Goal: Task Accomplishment & Management: Manage account settings

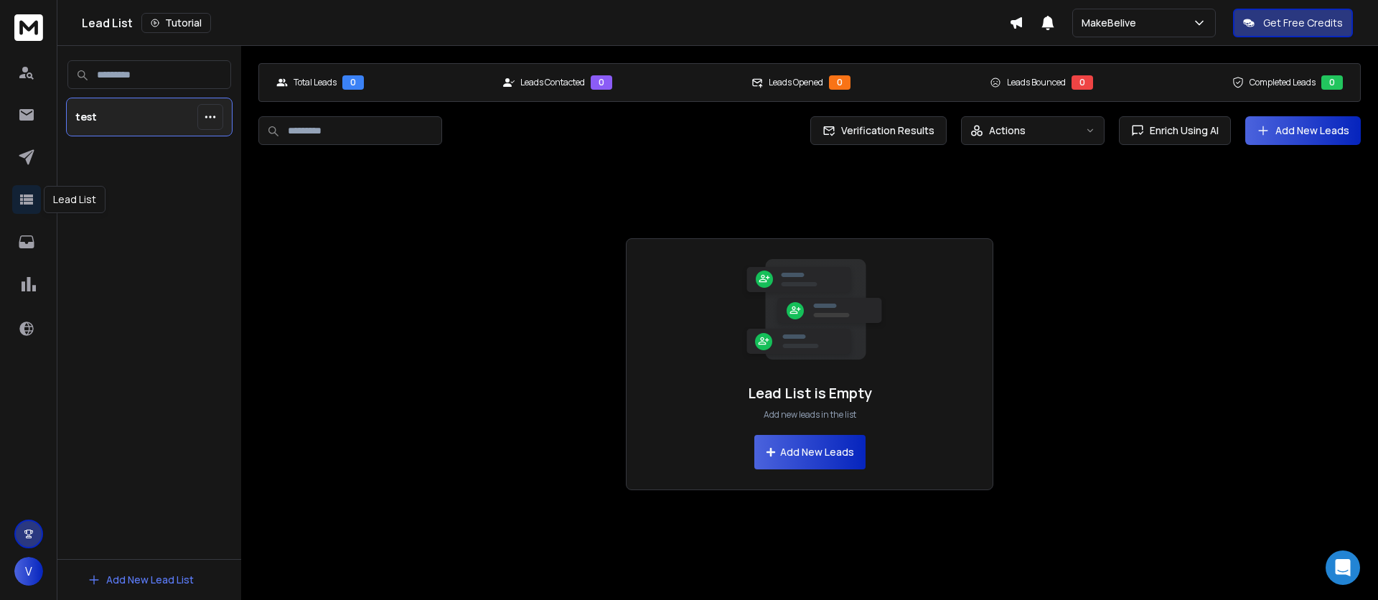
click at [33, 216] on div at bounding box center [28, 202] width 33 height 34
click at [29, 232] on link at bounding box center [26, 242] width 29 height 29
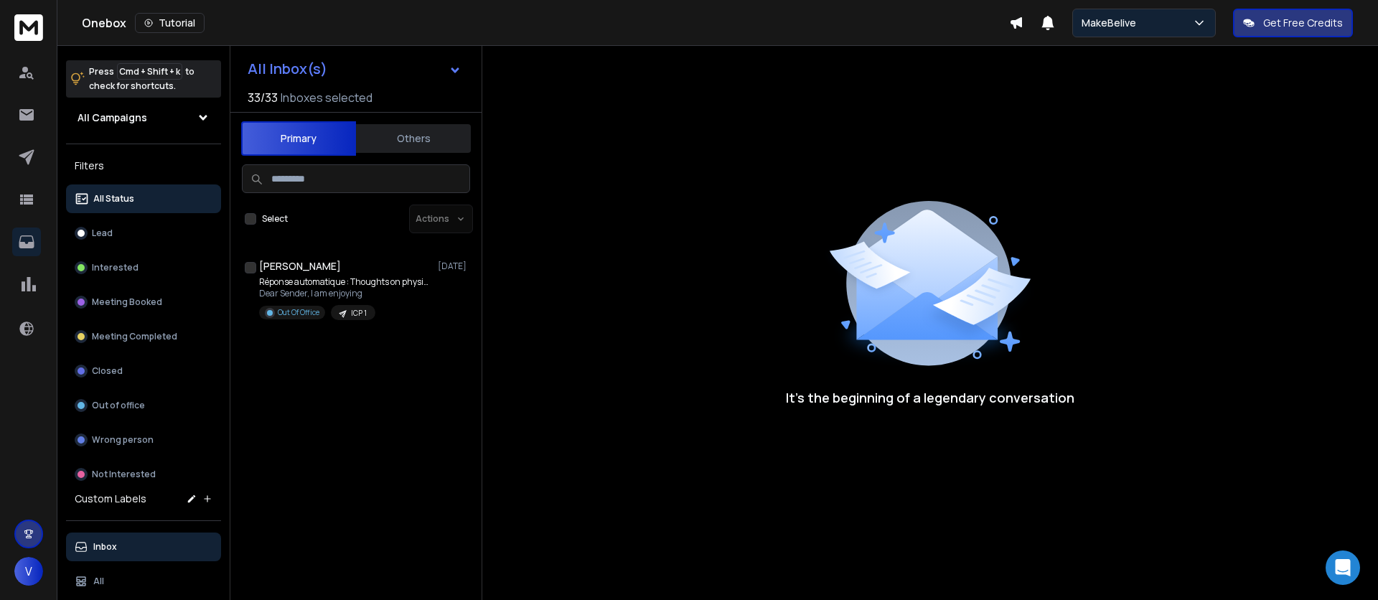
click at [1115, 16] on p "MakeBelive" at bounding box center [1112, 23] width 60 height 14
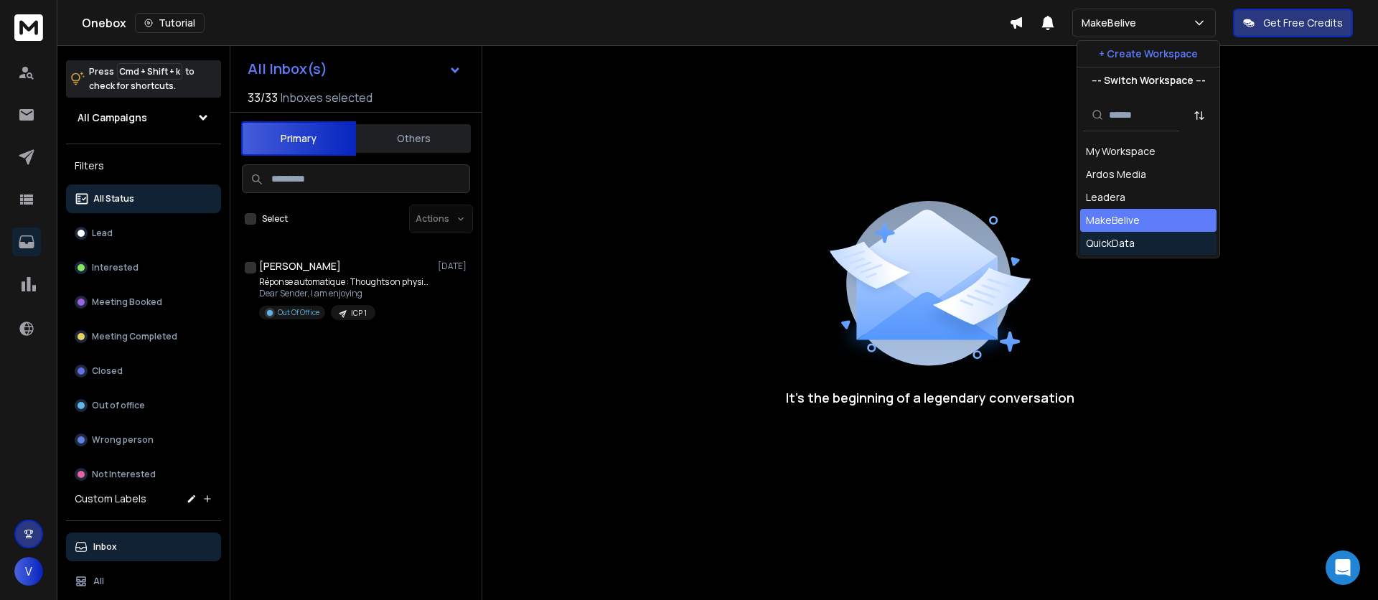
click at [1105, 238] on div "QuickData" at bounding box center [1110, 243] width 49 height 14
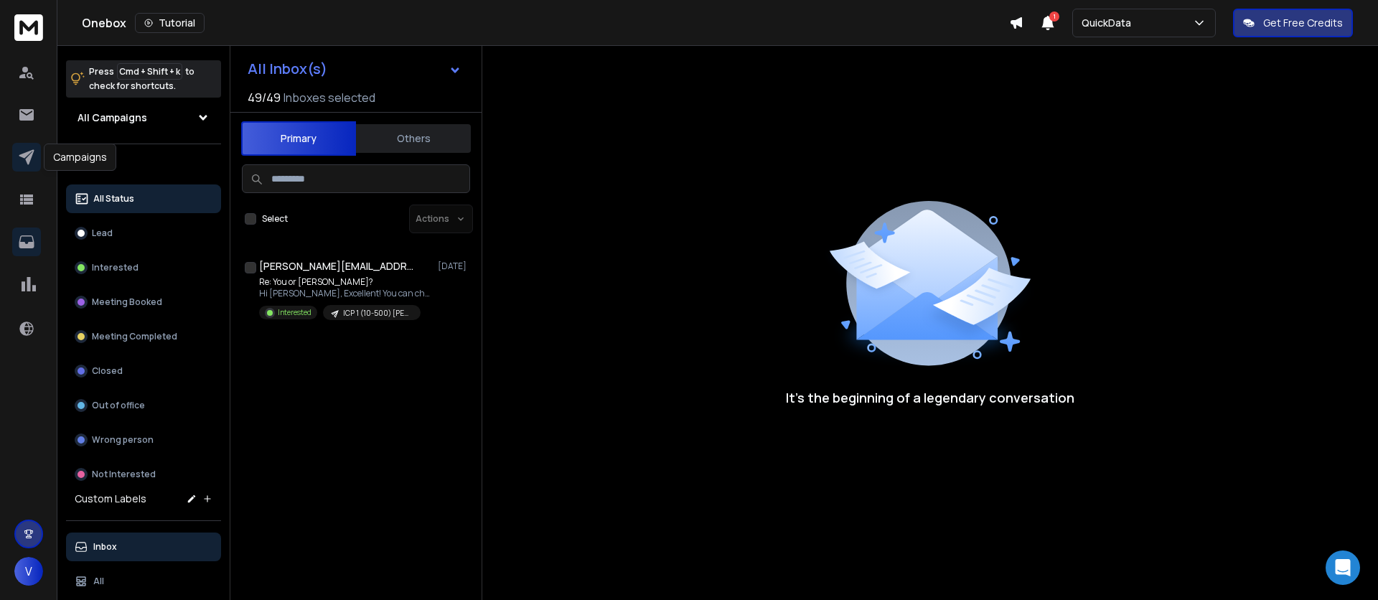
click at [33, 165] on icon at bounding box center [26, 157] width 17 height 17
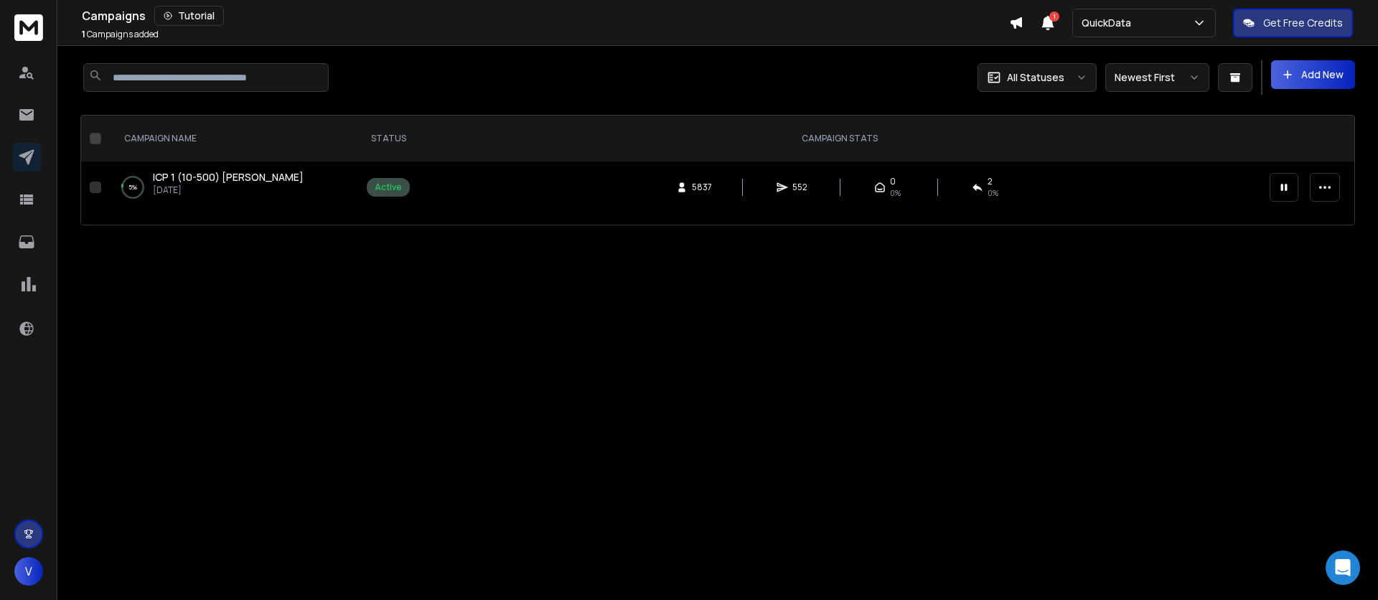
click at [159, 176] on span "ICP 1 (10-500) [PERSON_NAME]" at bounding box center [228, 177] width 151 height 14
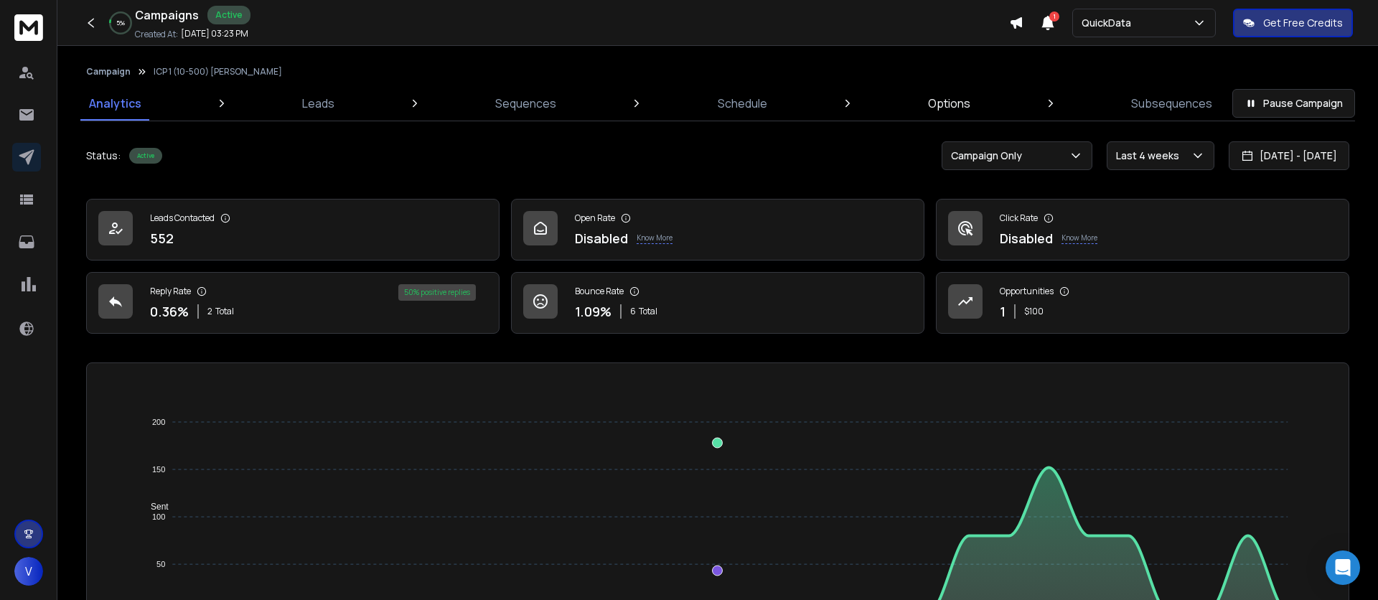
click at [955, 108] on p "Options" at bounding box center [949, 103] width 42 height 17
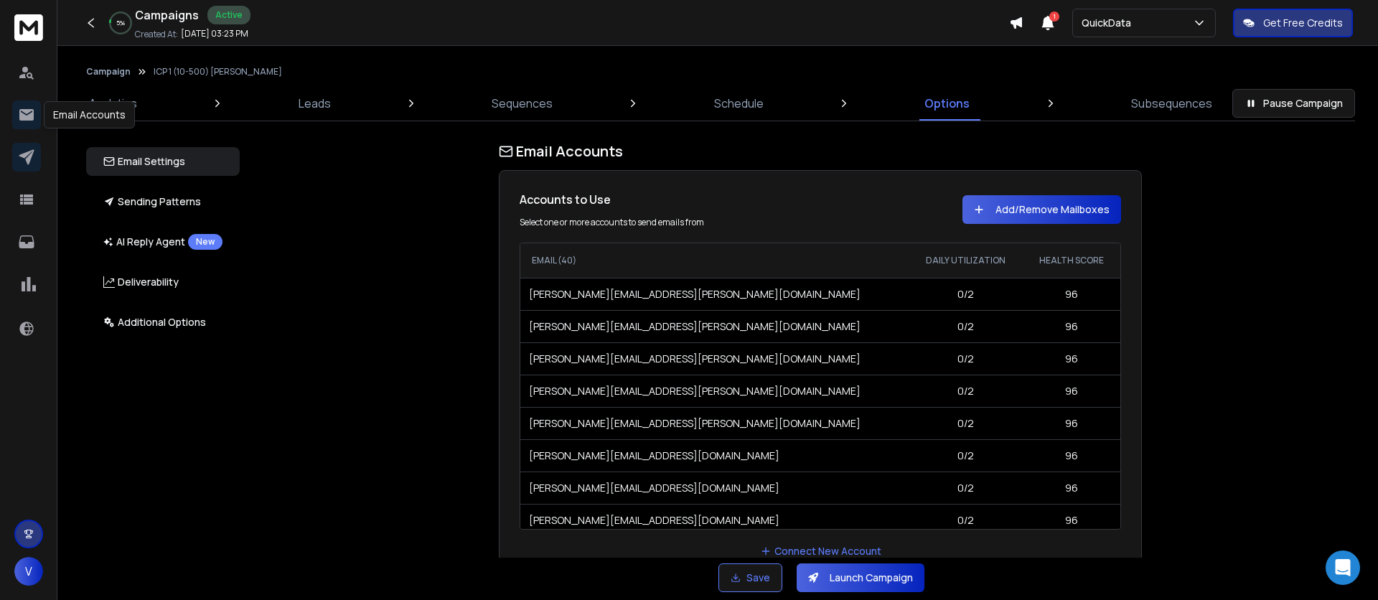
click at [24, 120] on icon at bounding box center [26, 114] width 14 height 11
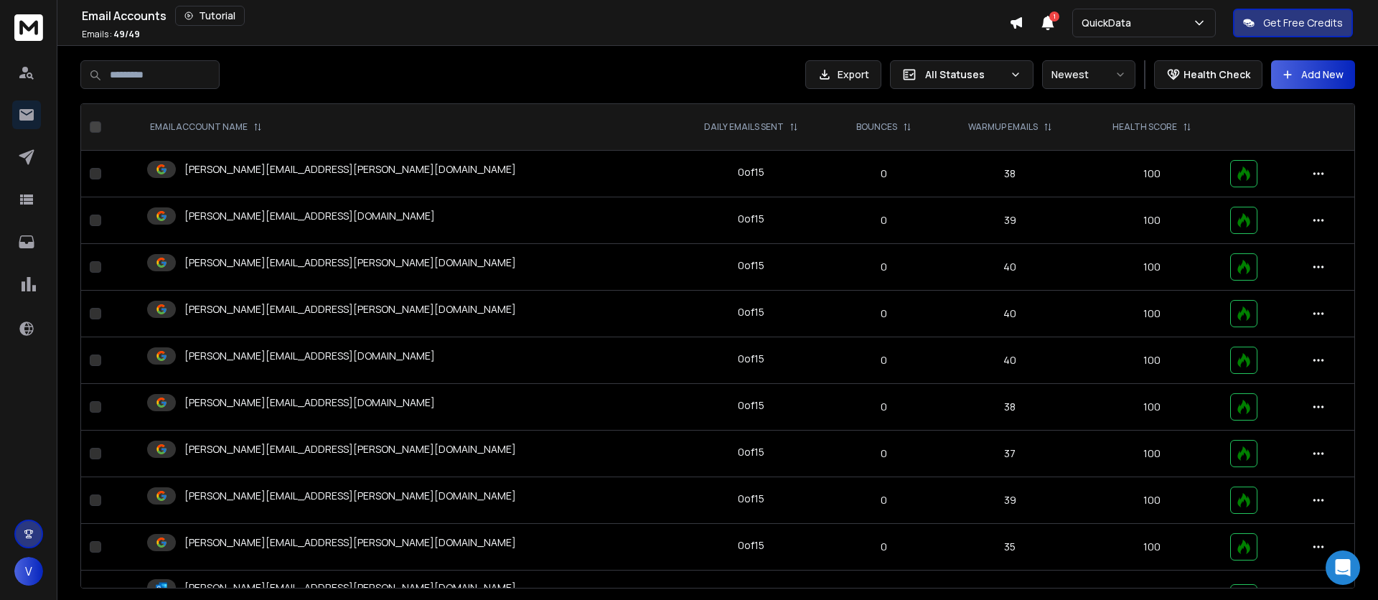
click at [95, 169] on button "button" at bounding box center [95, 173] width 11 height 11
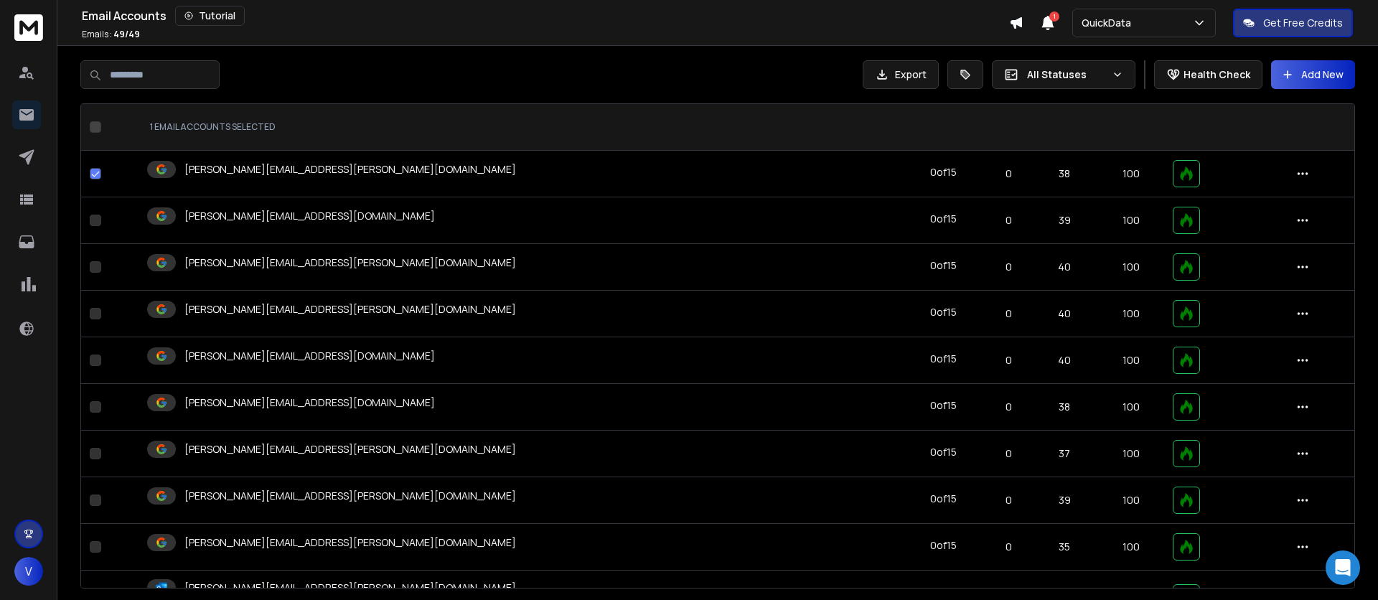
click at [95, 216] on button "button" at bounding box center [95, 220] width 11 height 11
click at [95, 266] on button "button" at bounding box center [95, 266] width 11 height 11
click at [99, 313] on button "button" at bounding box center [95, 313] width 11 height 11
click at [98, 357] on button "button" at bounding box center [95, 360] width 11 height 11
click at [96, 406] on button "button" at bounding box center [95, 406] width 11 height 11
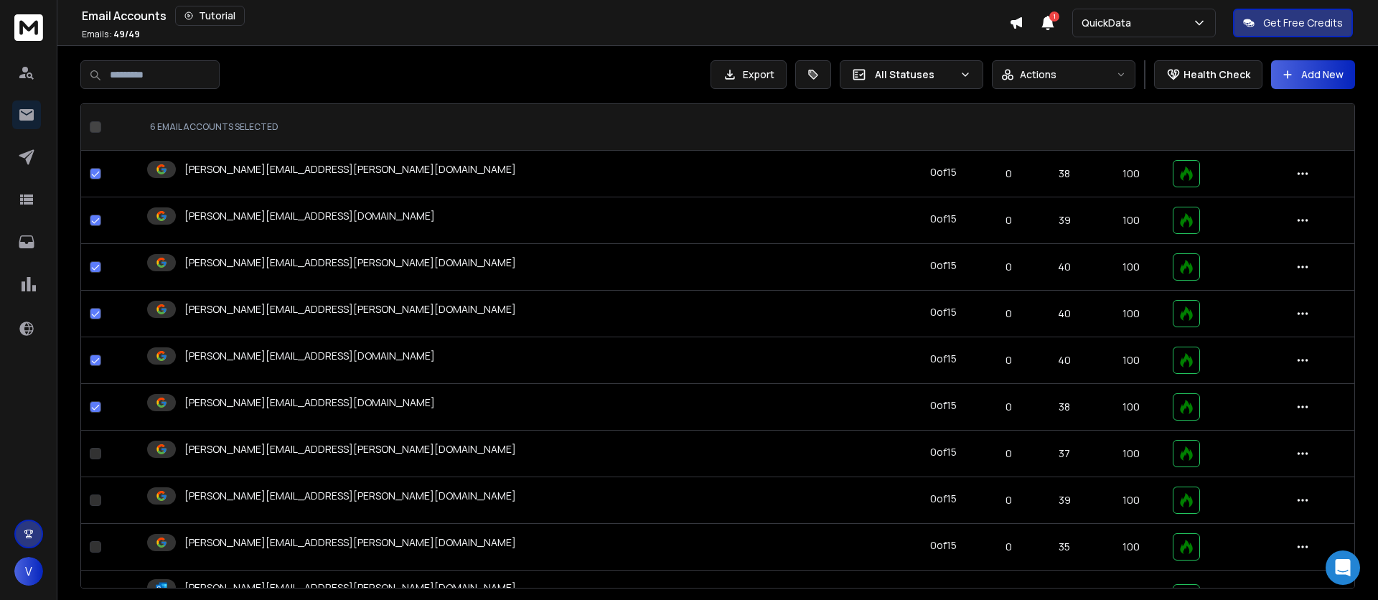
click at [96, 462] on td at bounding box center [109, 454] width 57 height 47
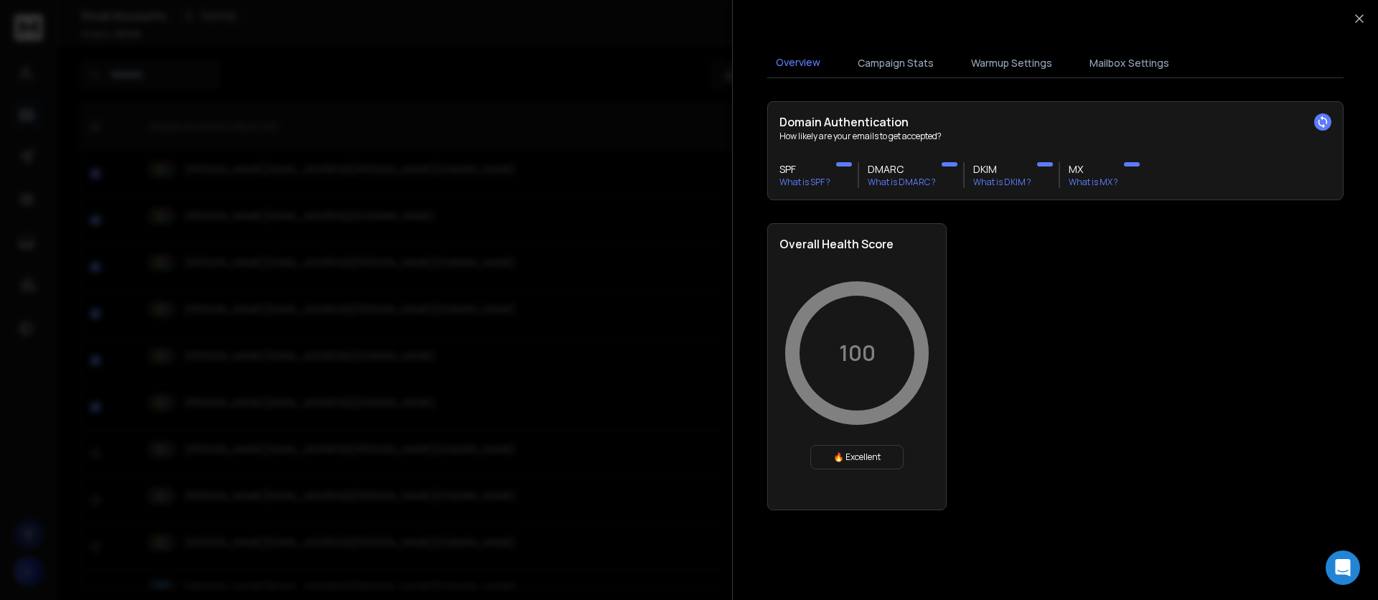
click at [96, 457] on div at bounding box center [689, 300] width 1378 height 600
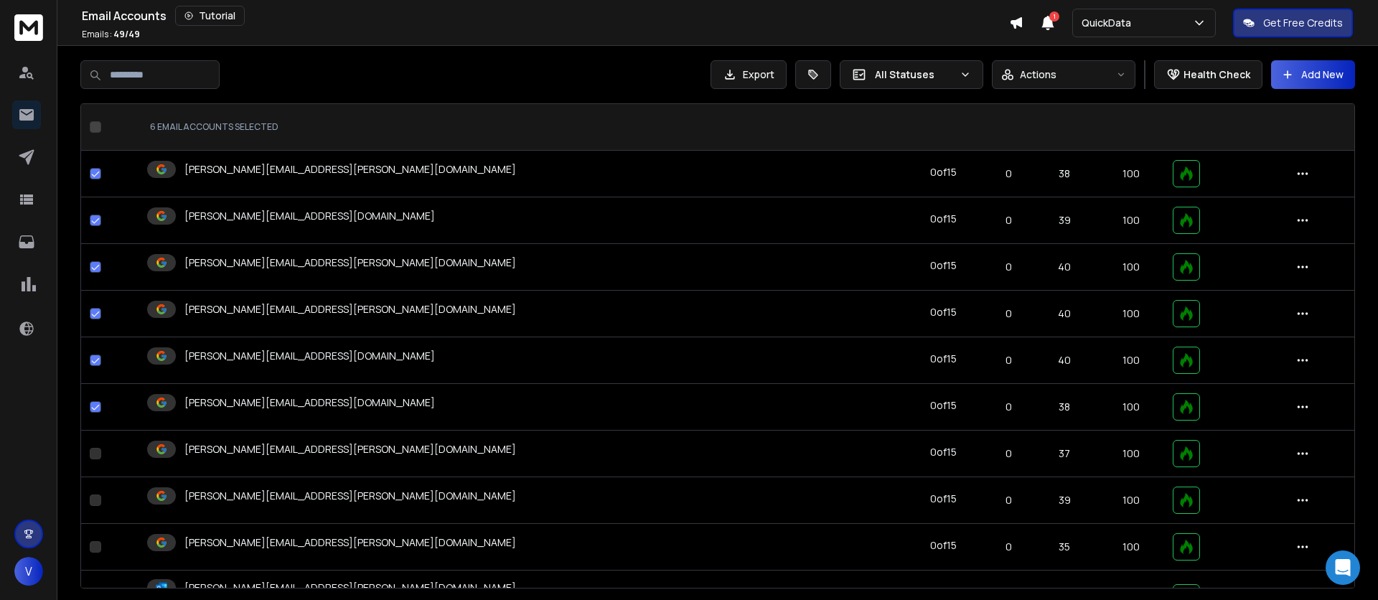
click at [96, 450] on button "button" at bounding box center [95, 453] width 11 height 11
click at [95, 500] on button "button" at bounding box center [95, 499] width 11 height 11
click at [95, 544] on button "button" at bounding box center [95, 546] width 11 height 11
click at [1096, 76] on div "Actions" at bounding box center [1055, 74] width 109 height 14
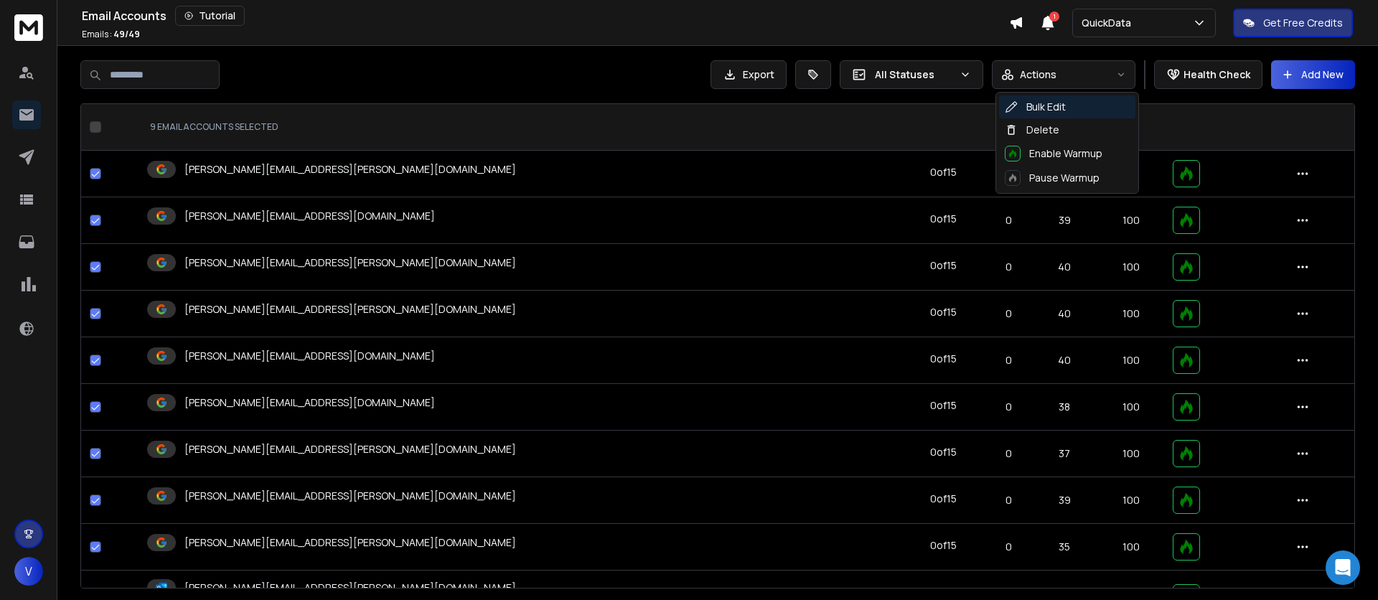
click at [1070, 100] on div "Bulk Edit" at bounding box center [1067, 106] width 136 height 23
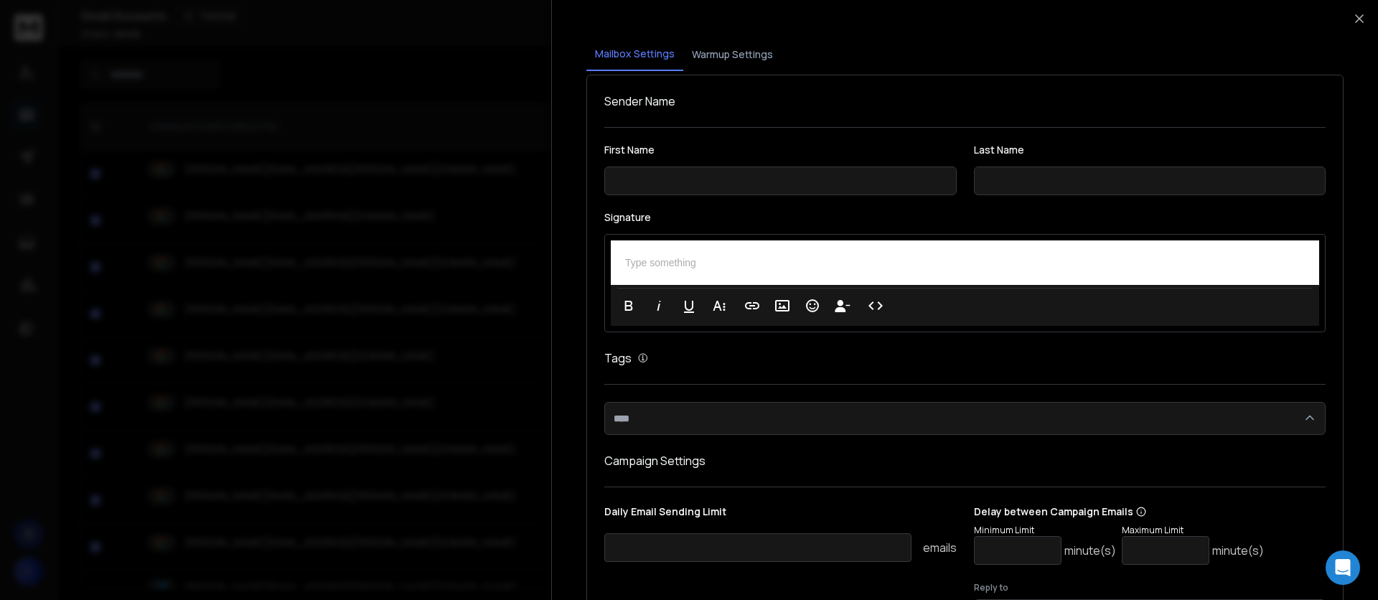
scroll to position [149, 0]
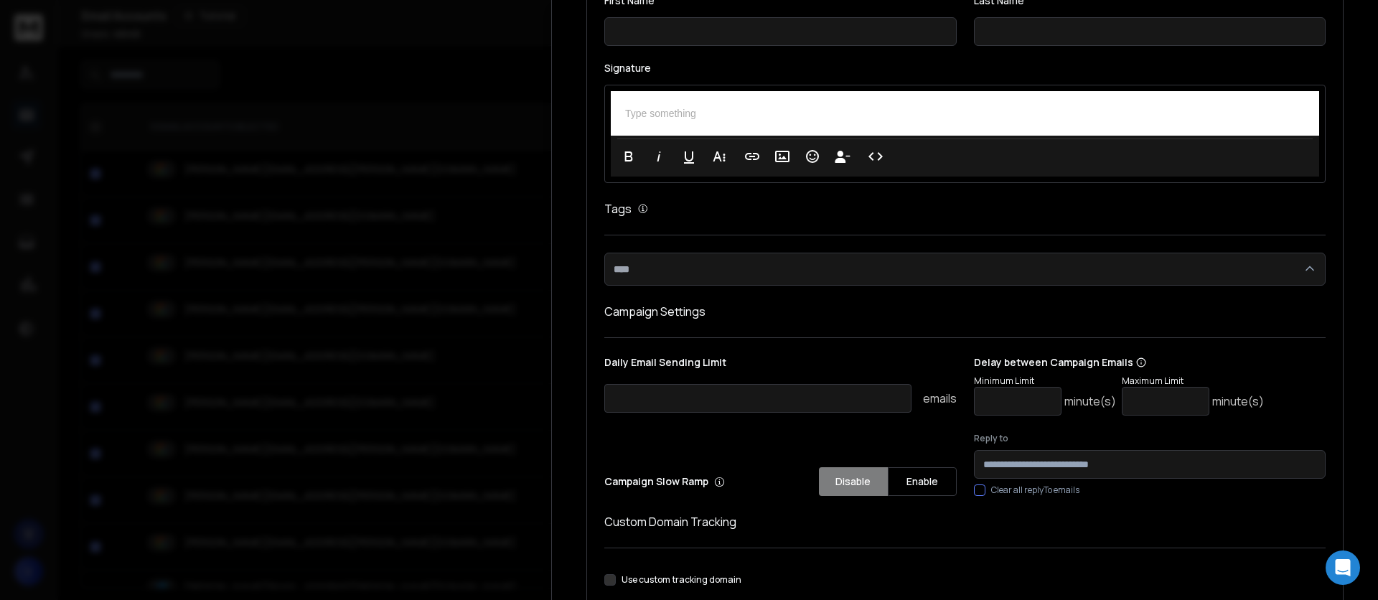
click at [672, 414] on div "emails" at bounding box center [780, 398] width 352 height 34
click at [683, 393] on input "number" at bounding box center [757, 398] width 307 height 29
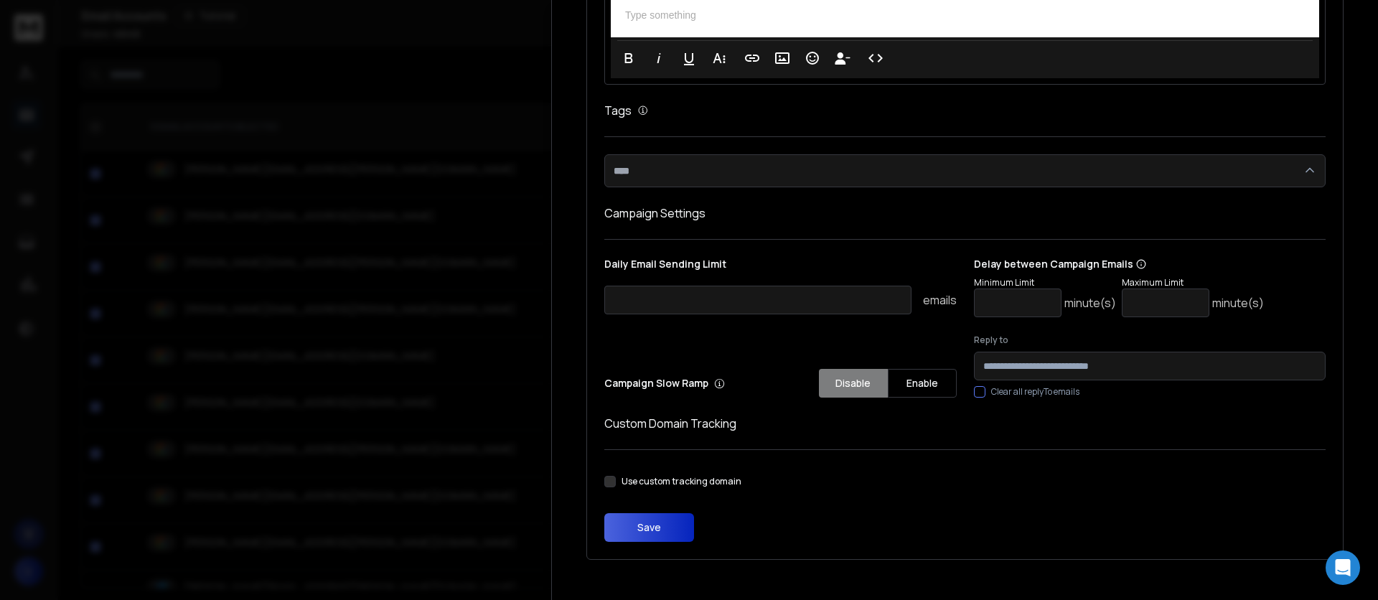
type input "*"
click at [650, 532] on button "Save" at bounding box center [649, 527] width 90 height 29
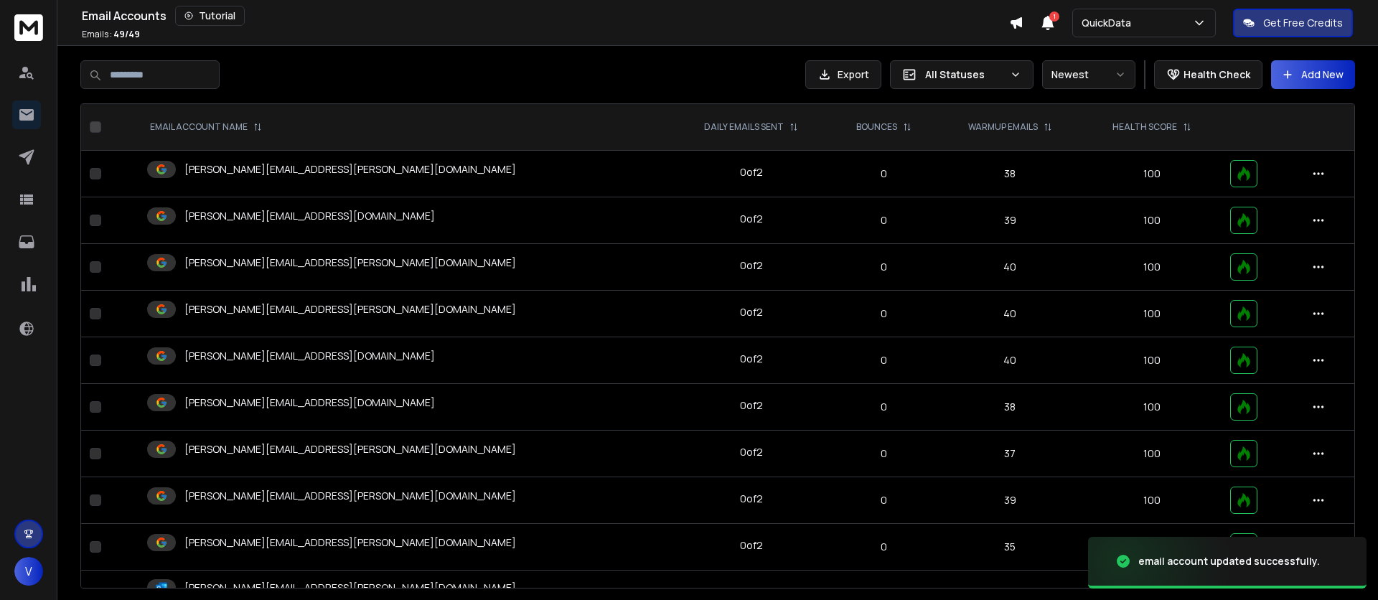
click at [369, 170] on div "[PERSON_NAME][EMAIL_ADDRESS][PERSON_NAME][DOMAIN_NAME]" at bounding box center [405, 169] width 516 height 17
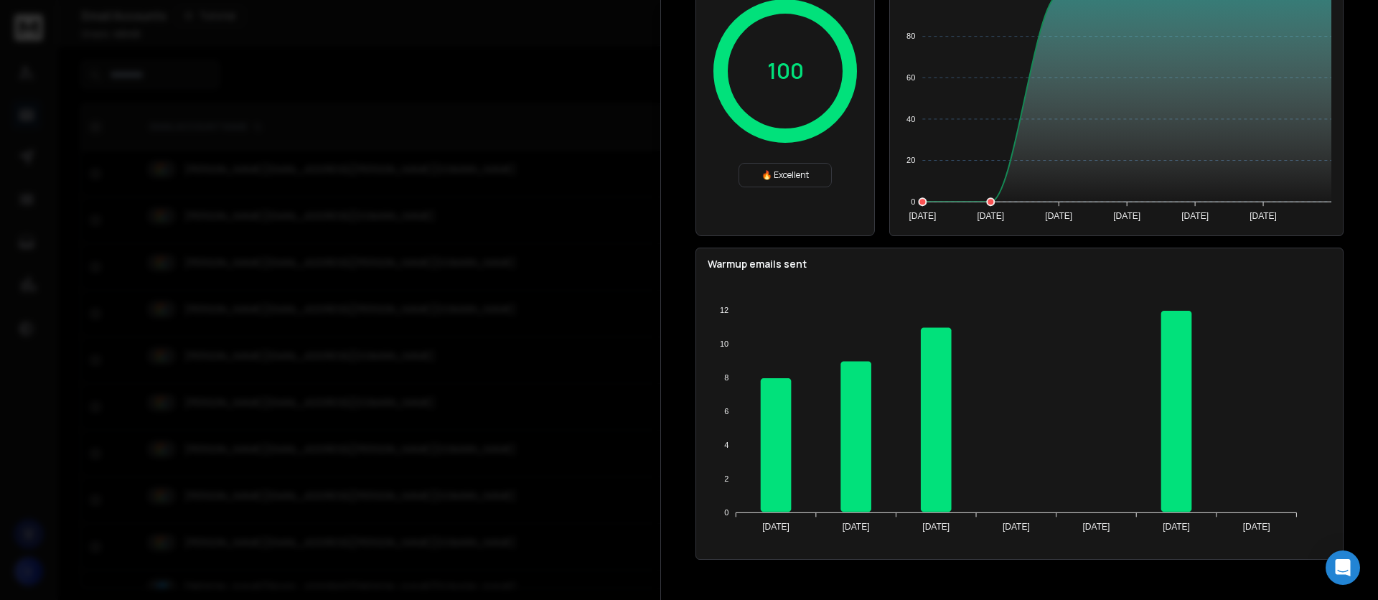
scroll to position [0, 0]
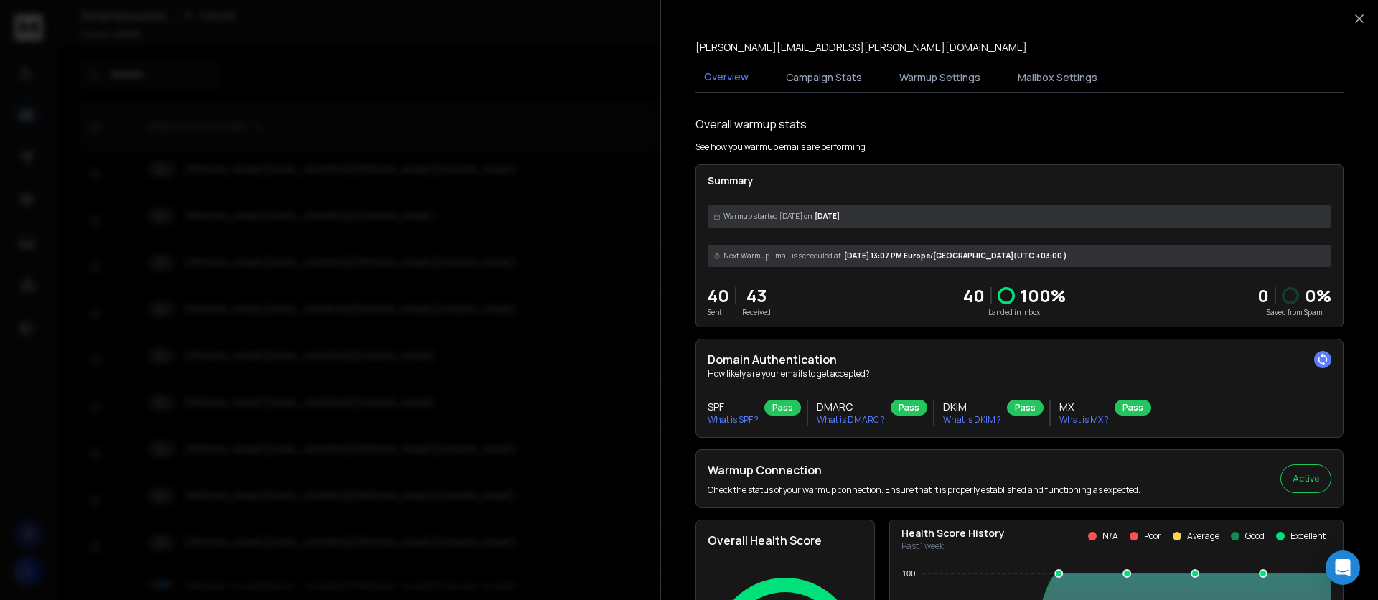
click at [944, 86] on button "Warmup Settings" at bounding box center [940, 78] width 98 height 32
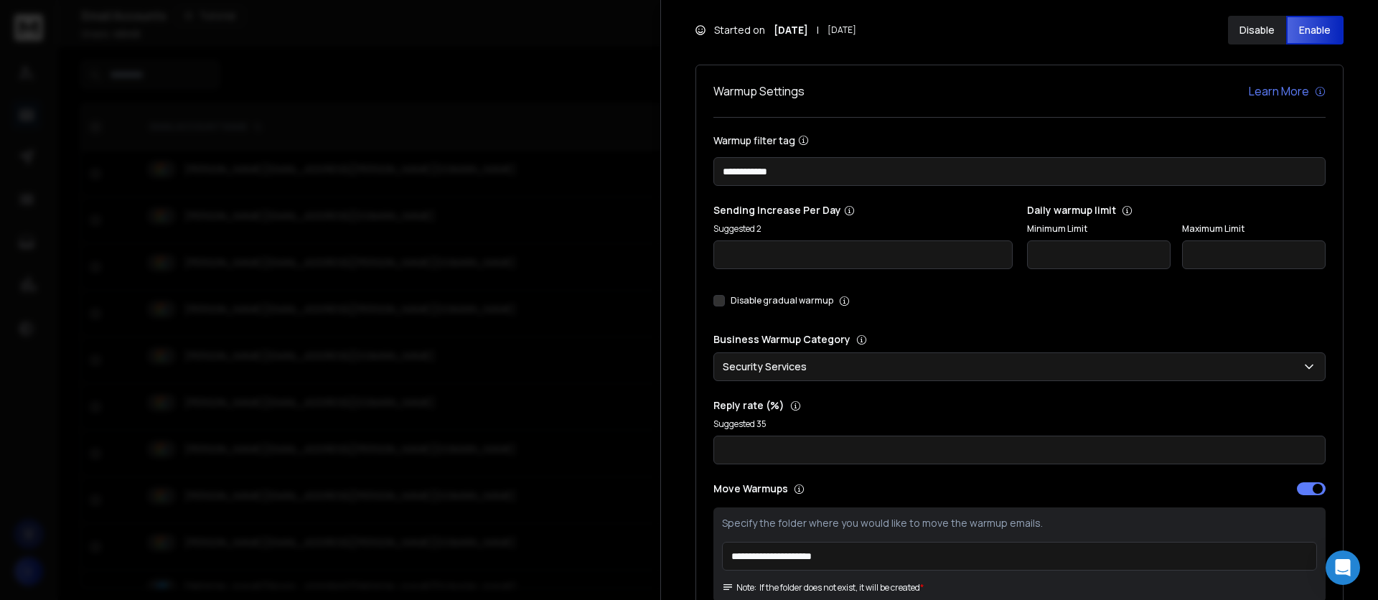
scroll to position [209, 0]
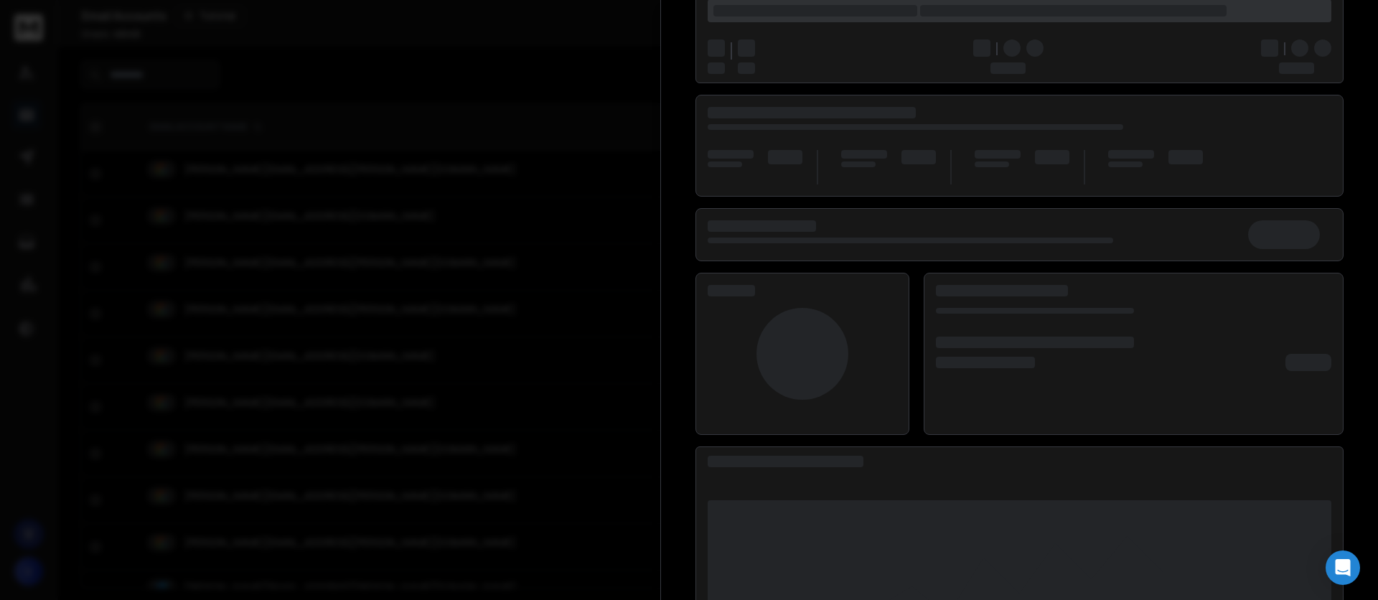
click at [594, 379] on div at bounding box center [689, 300] width 1378 height 600
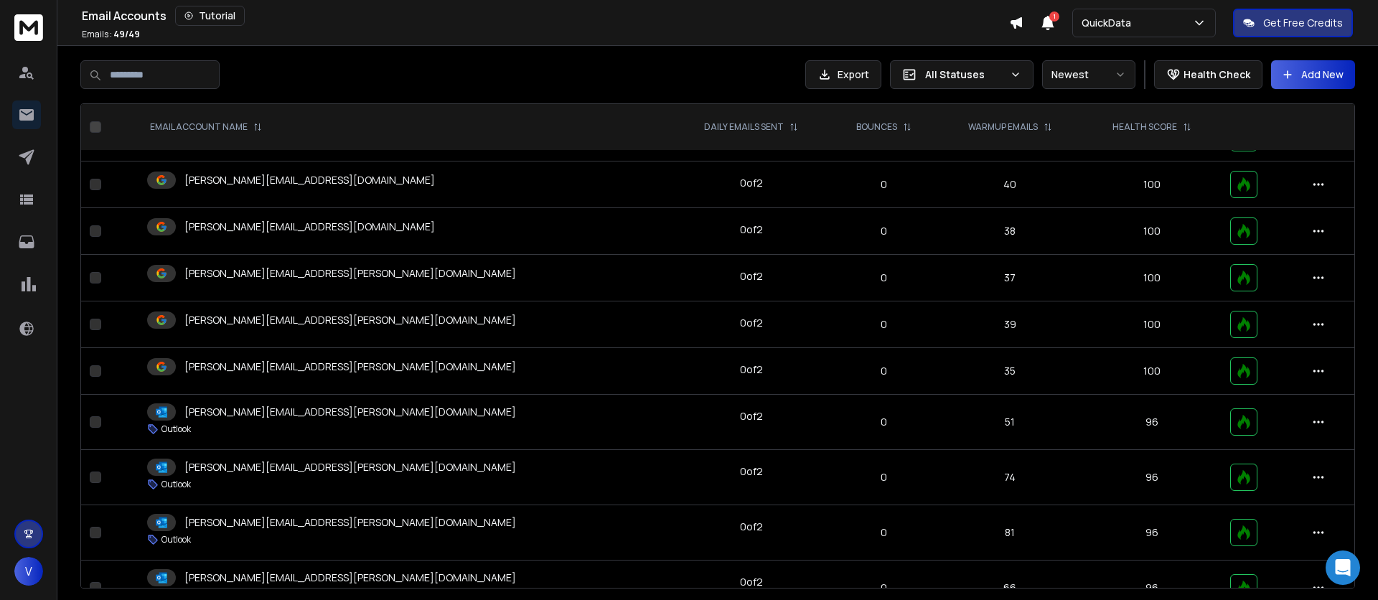
scroll to position [0, 0]
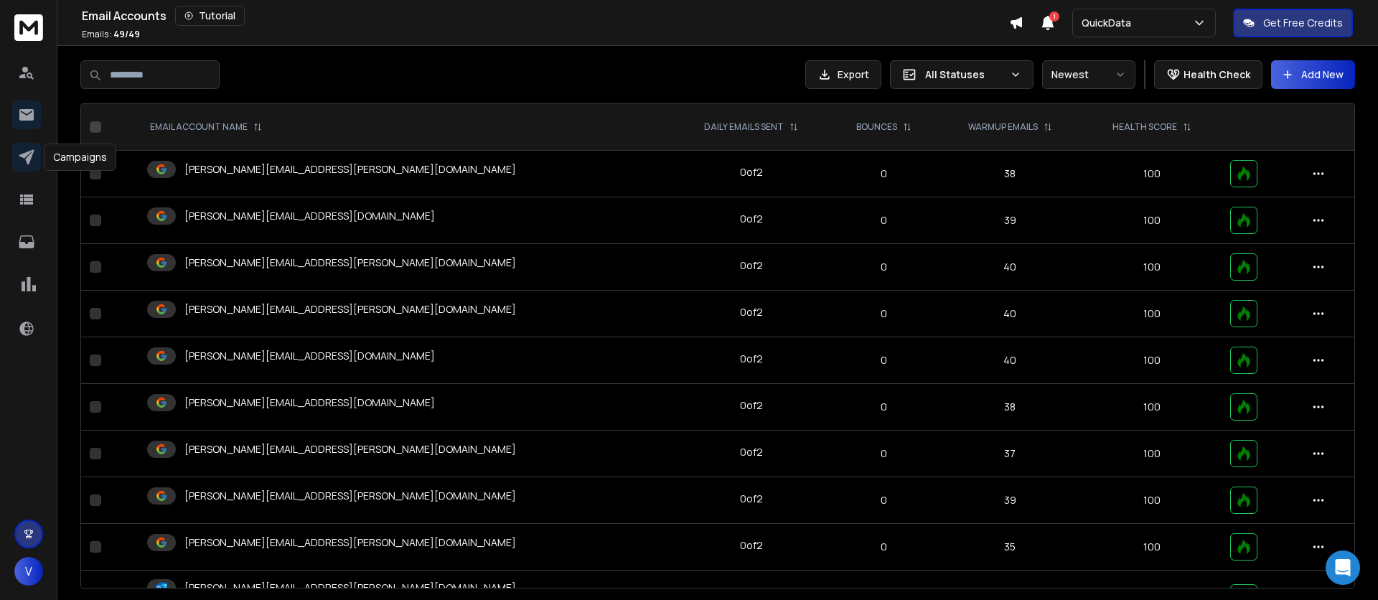
click at [27, 160] on icon at bounding box center [26, 157] width 15 height 15
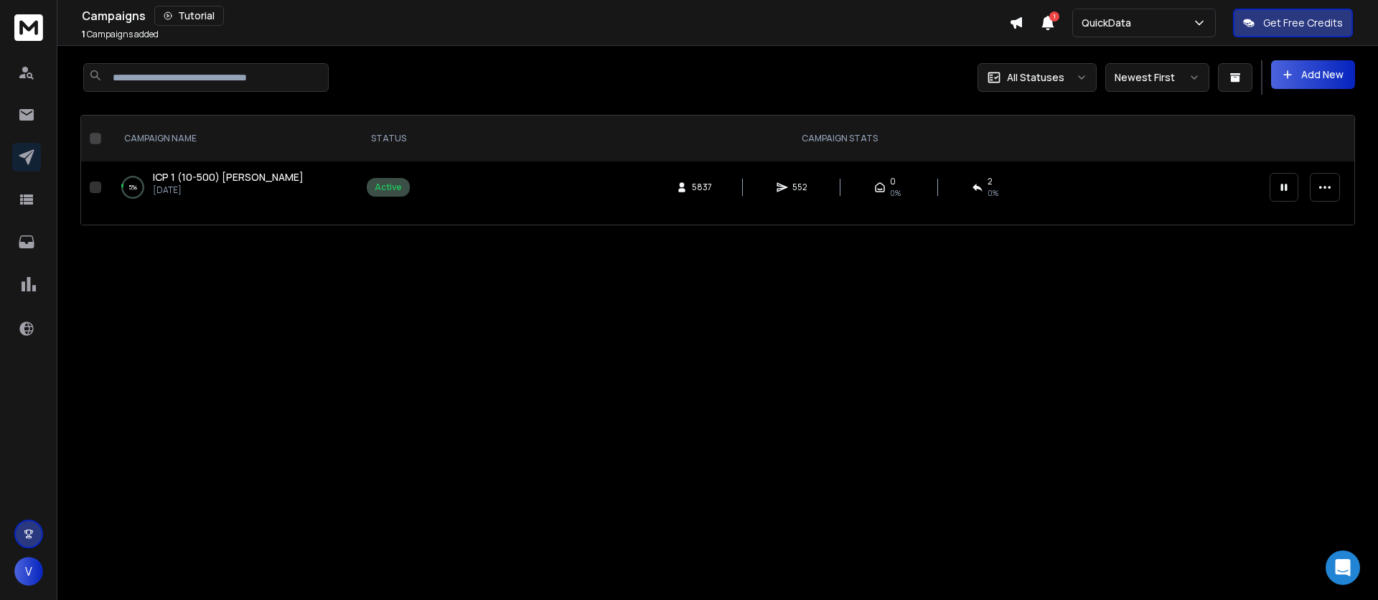
click at [297, 175] on div "5 % ICP 1 (10-500) [PERSON_NAME] list [DATE]" at bounding box center [232, 187] width 222 height 34
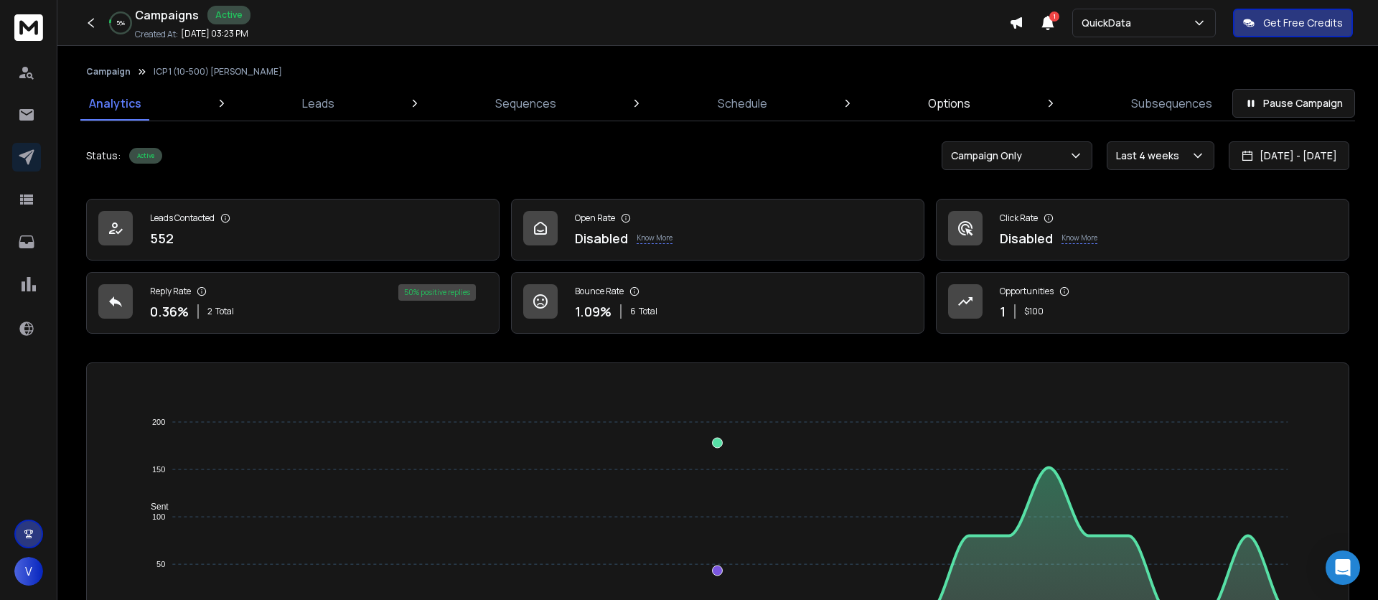
click at [929, 109] on p "Options" at bounding box center [949, 103] width 42 height 17
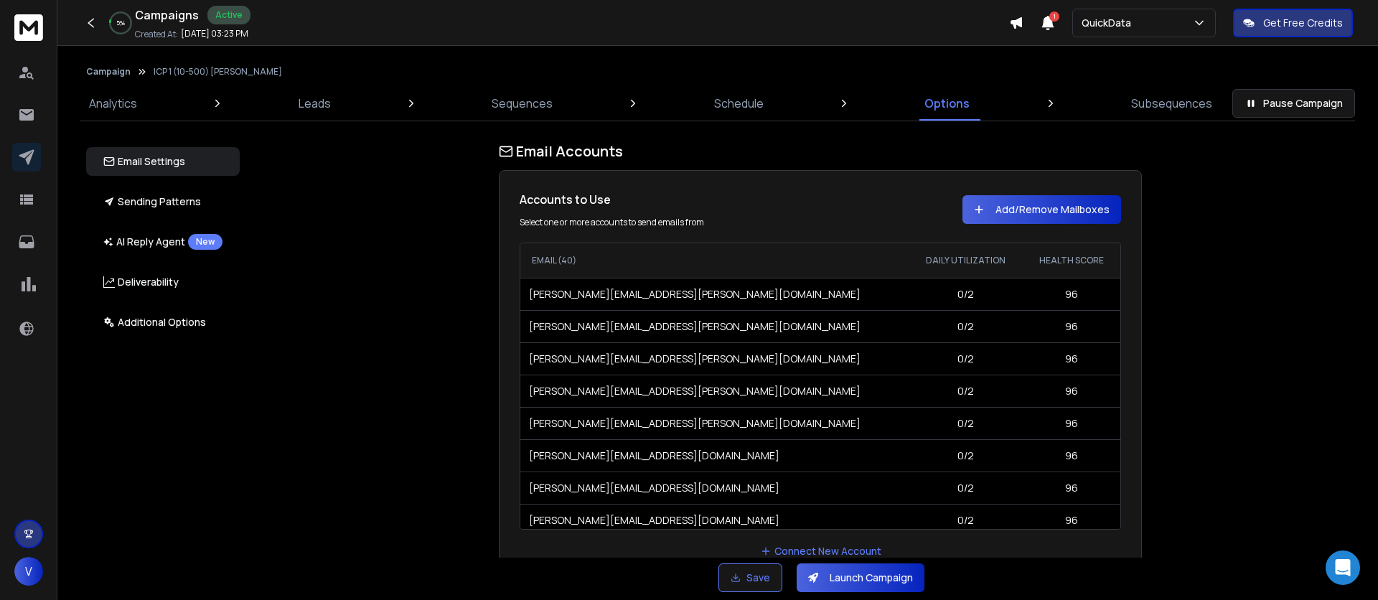
click at [1013, 210] on button "Add/Remove Mailboxes" at bounding box center [1041, 209] width 159 height 29
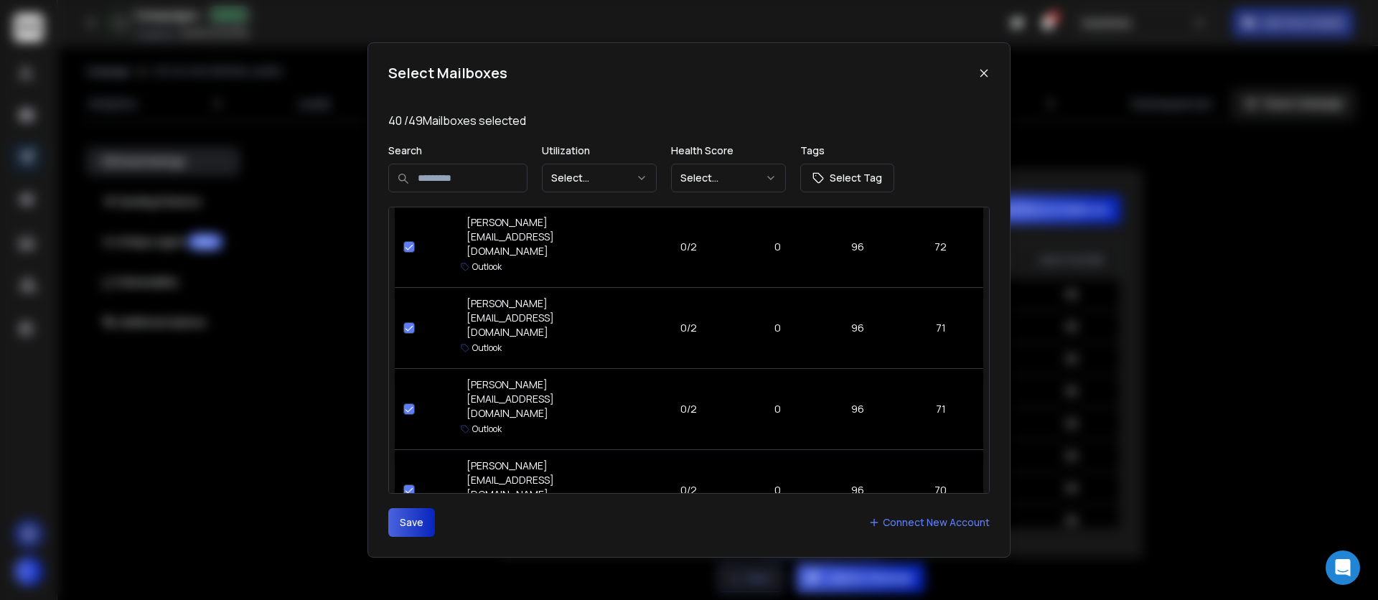
scroll to position [2068, 0]
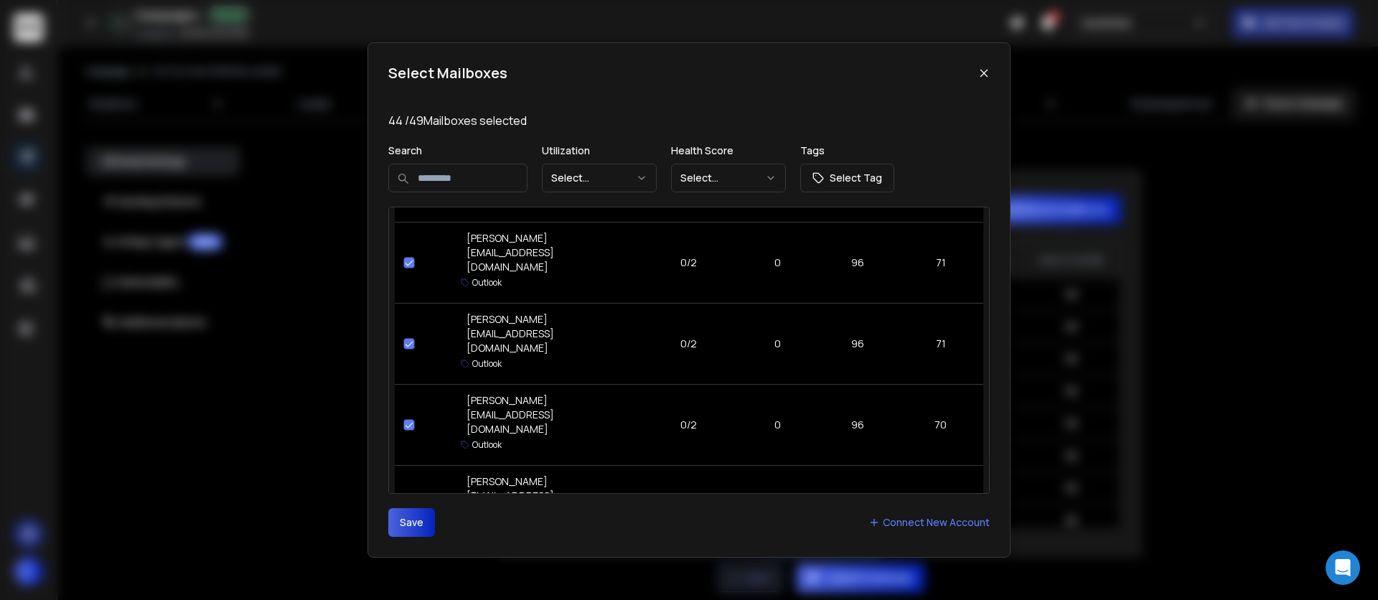
scroll to position [2134, 0]
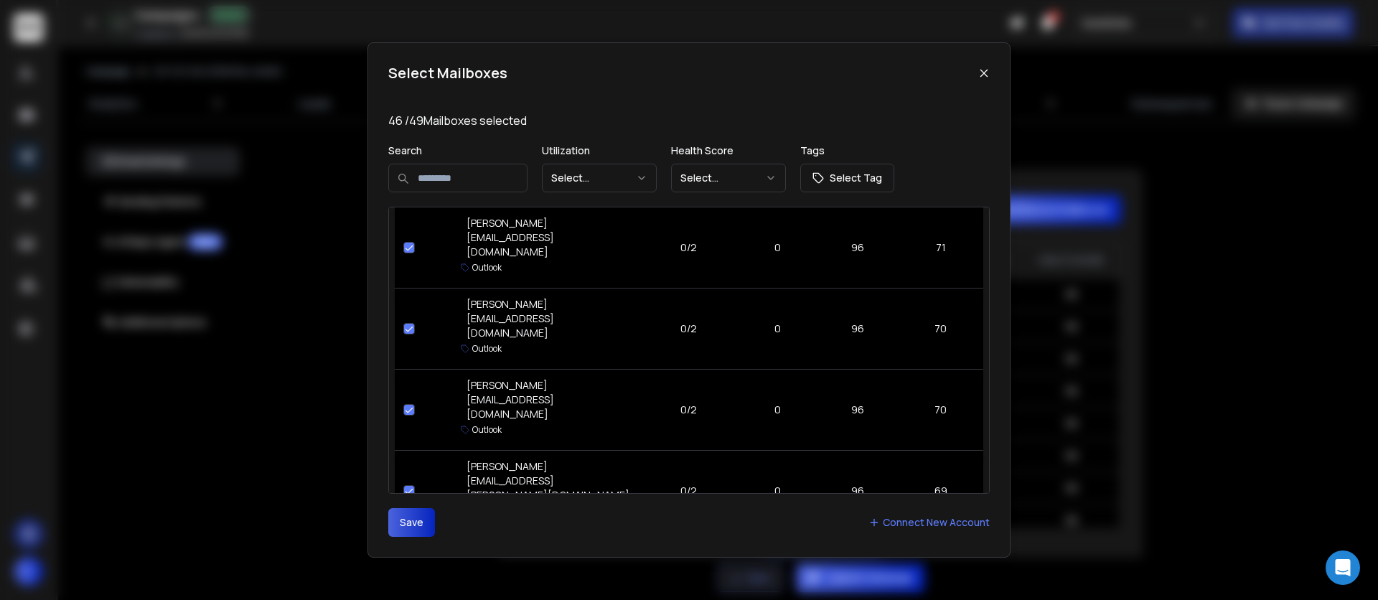
scroll to position [2233, 0]
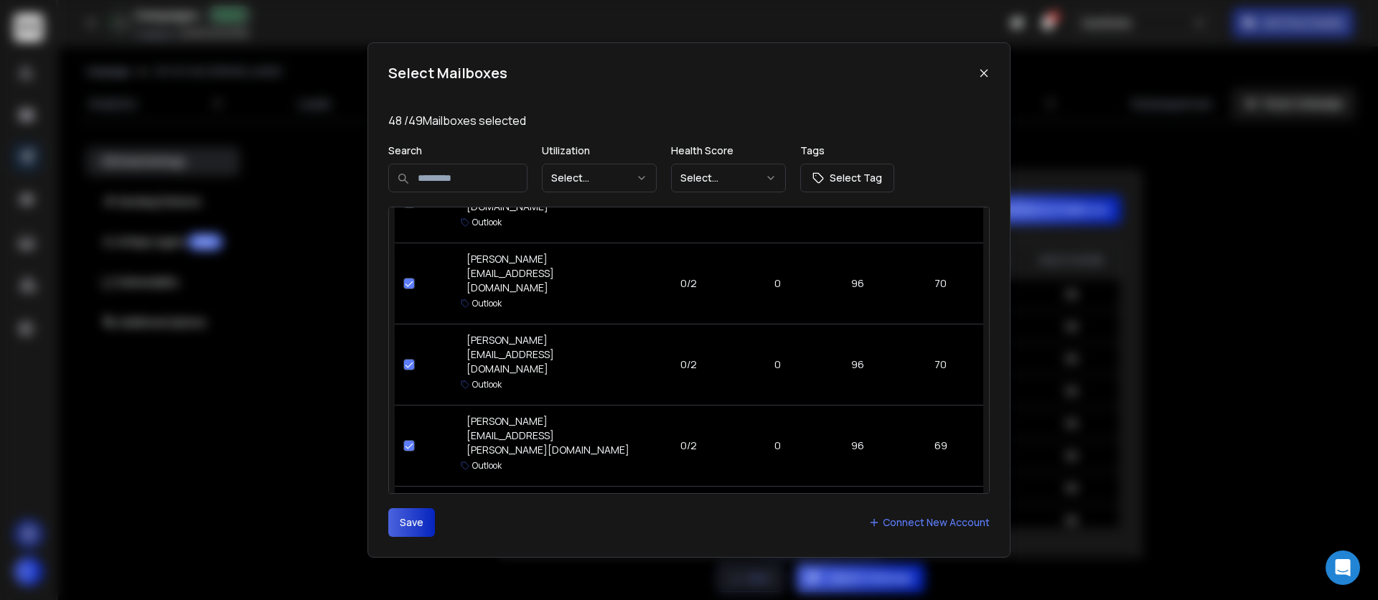
click at [413, 525] on button "Save" at bounding box center [411, 522] width 47 height 29
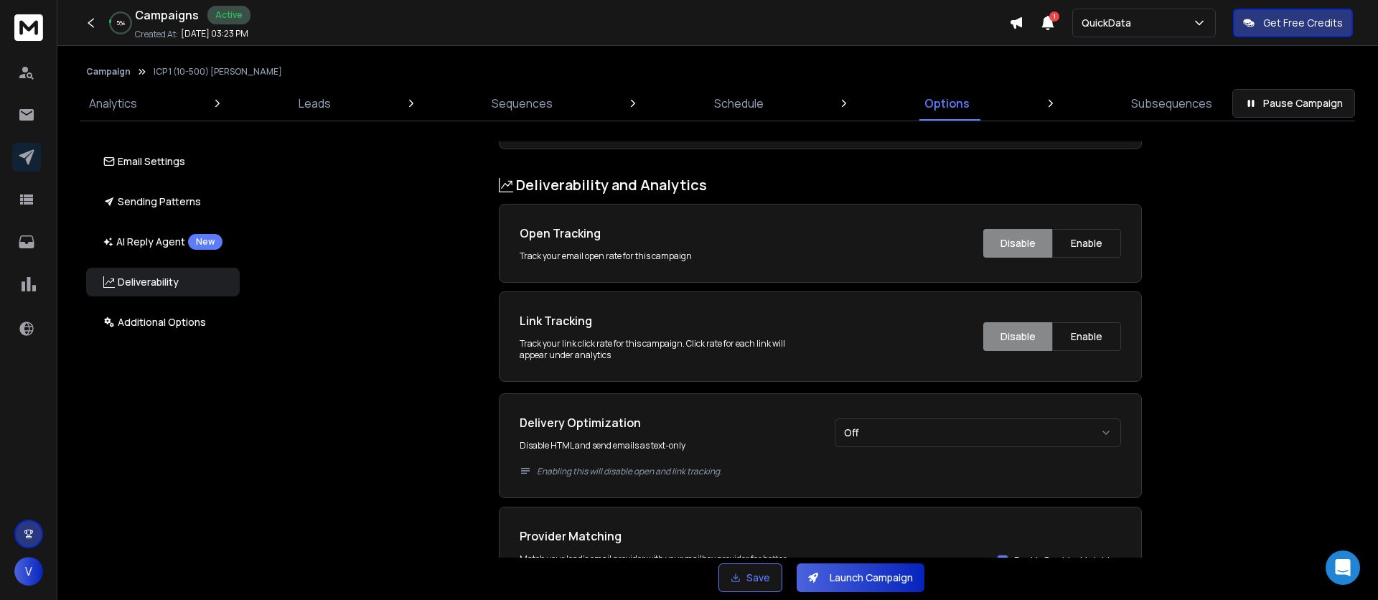
scroll to position [2421, 0]
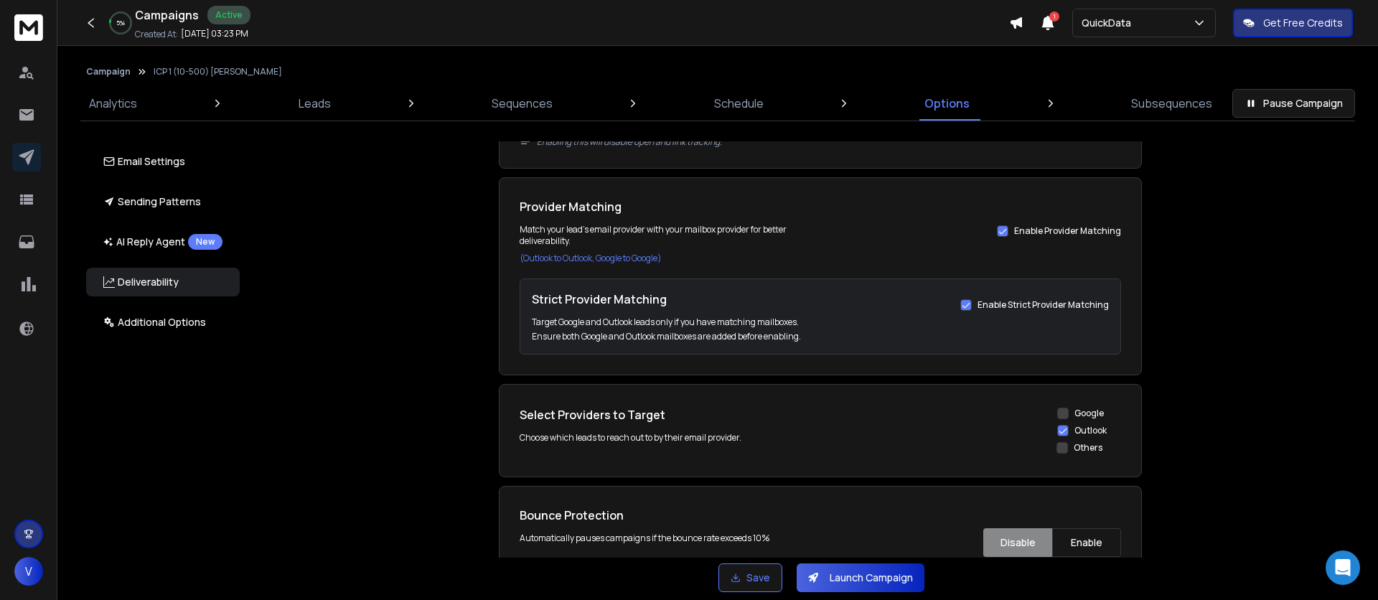
click at [1064, 414] on button "Google" at bounding box center [1062, 413] width 11 height 11
click at [1065, 451] on button "Others" at bounding box center [1061, 447] width 11 height 11
click at [768, 576] on button "Save" at bounding box center [750, 577] width 64 height 29
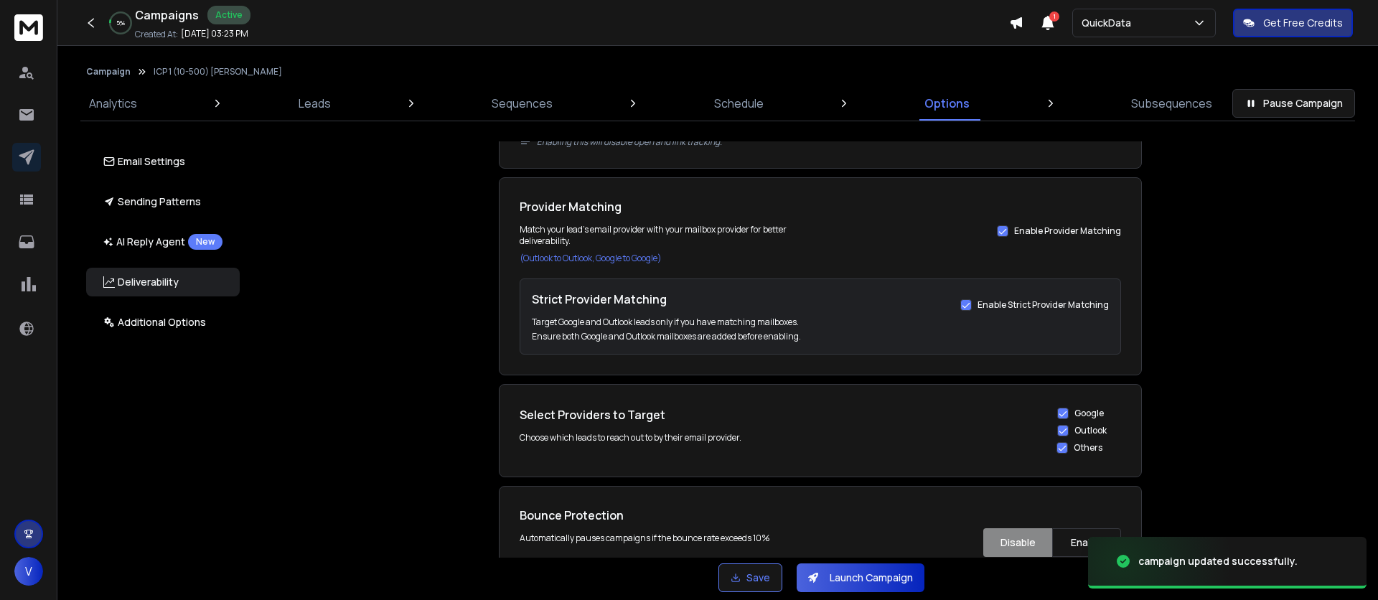
click at [825, 581] on button "Launch Campaign" at bounding box center [861, 577] width 128 height 29
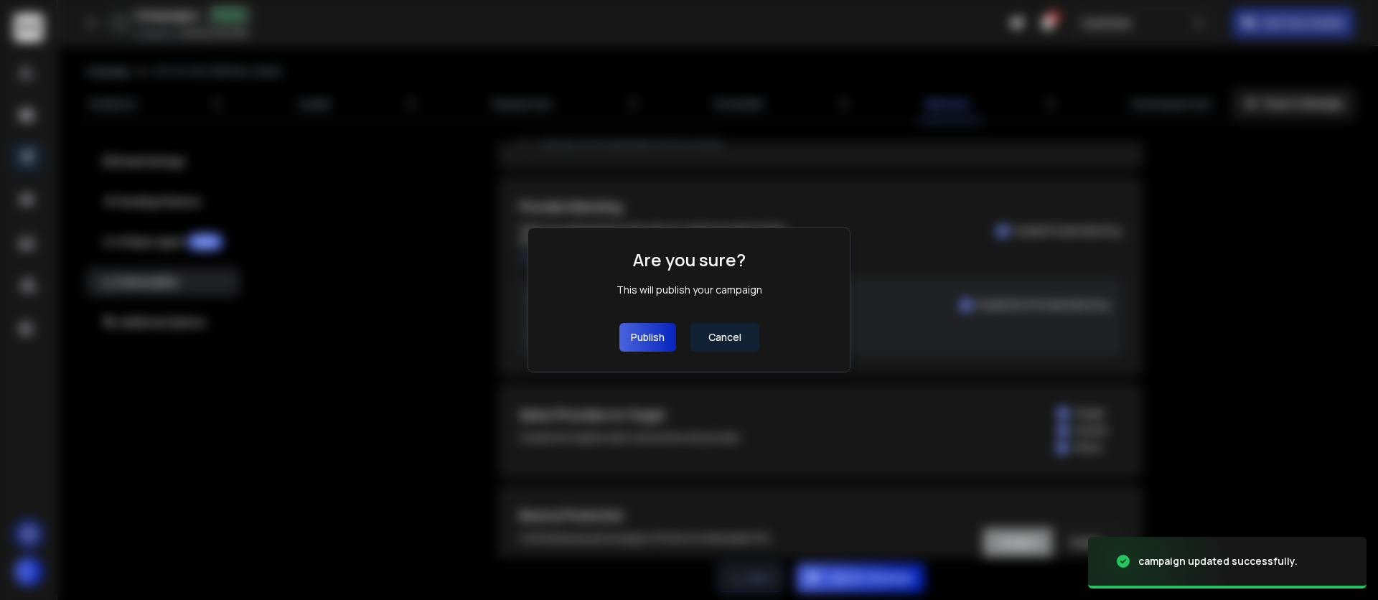
click at [655, 340] on button "Publish" at bounding box center [647, 337] width 57 height 29
